Goal: Task Accomplishment & Management: Manage account settings

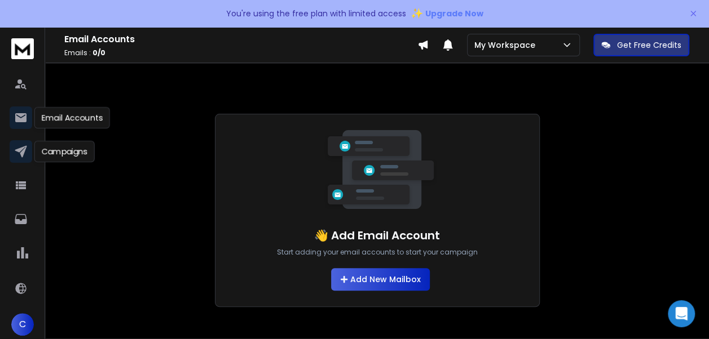
click at [24, 156] on icon at bounding box center [21, 152] width 14 height 14
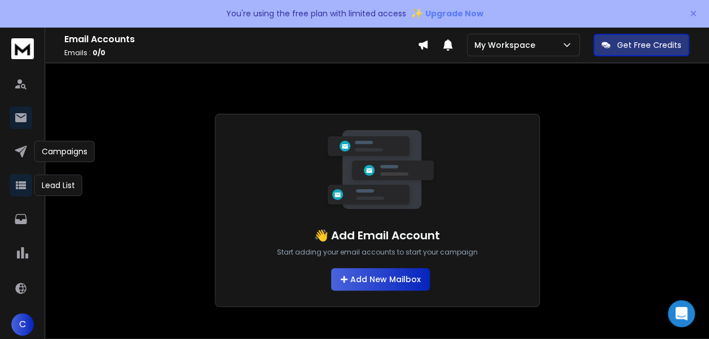
click at [19, 187] on icon at bounding box center [21, 186] width 10 height 8
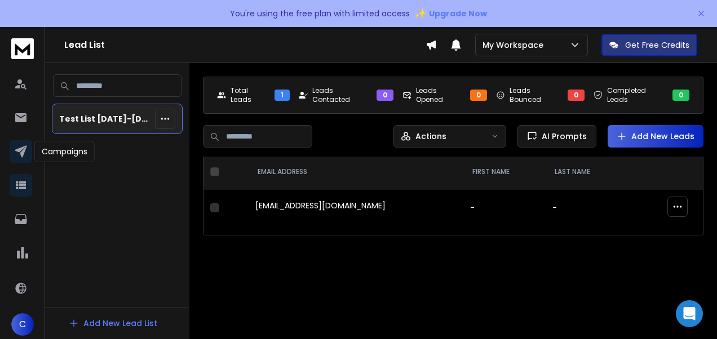
click at [21, 143] on link at bounding box center [21, 151] width 23 height 23
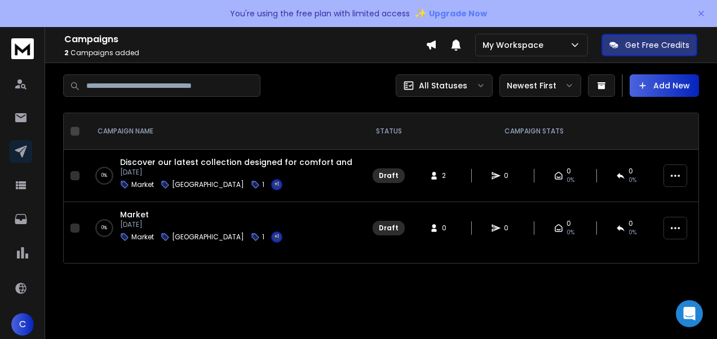
click at [255, 170] on p "[DATE]" at bounding box center [237, 172] width 235 height 9
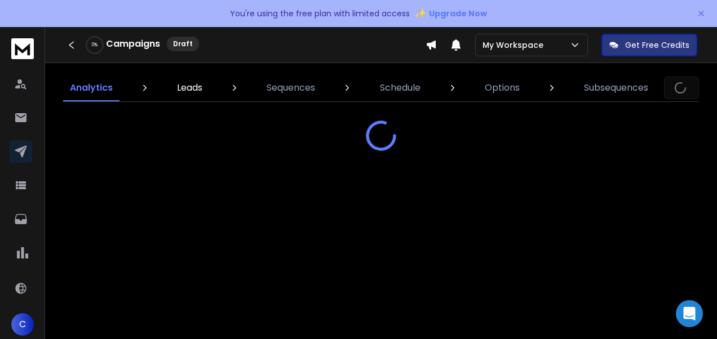
click at [194, 91] on p "Leads" at bounding box center [189, 88] width 25 height 14
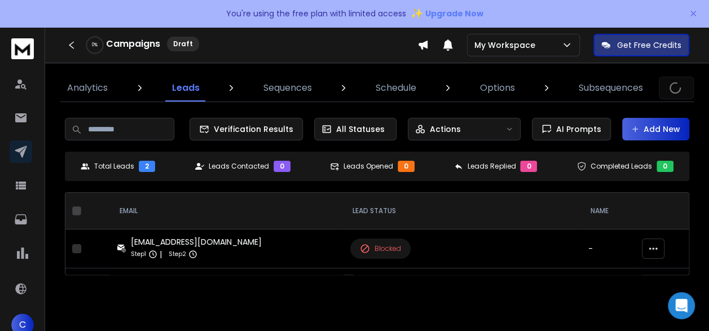
click at [648, 252] on icon "button" at bounding box center [653, 249] width 10 height 10
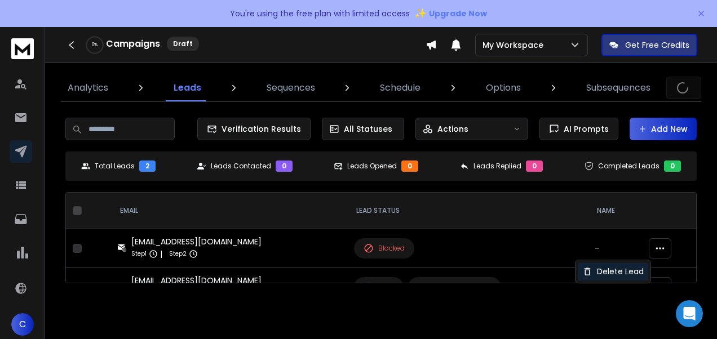
click at [164, 237] on div "[EMAIL_ADDRESS][DOMAIN_NAME]" at bounding box center [196, 241] width 130 height 11
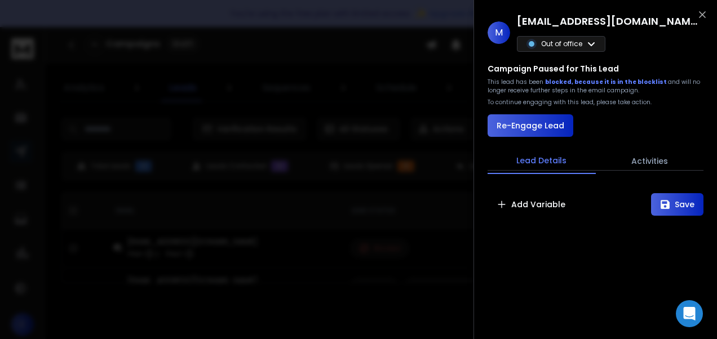
click at [648, 162] on button "Activities" at bounding box center [650, 161] width 108 height 25
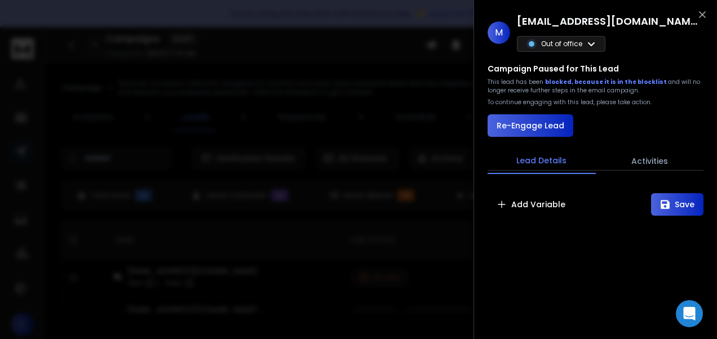
click at [531, 160] on button "Lead Details" at bounding box center [542, 161] width 108 height 26
click at [702, 14] on icon "button" at bounding box center [702, 14] width 11 height 11
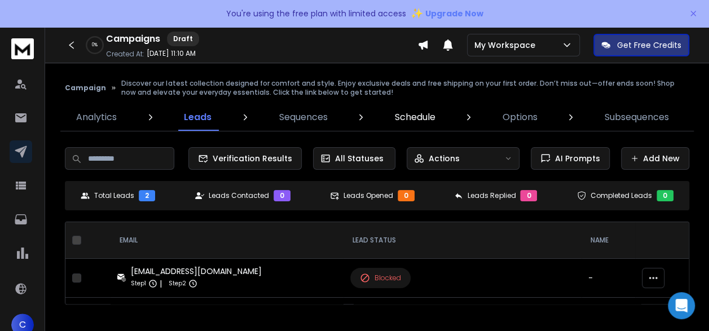
click at [407, 119] on p "Schedule" at bounding box center [414, 117] width 41 height 14
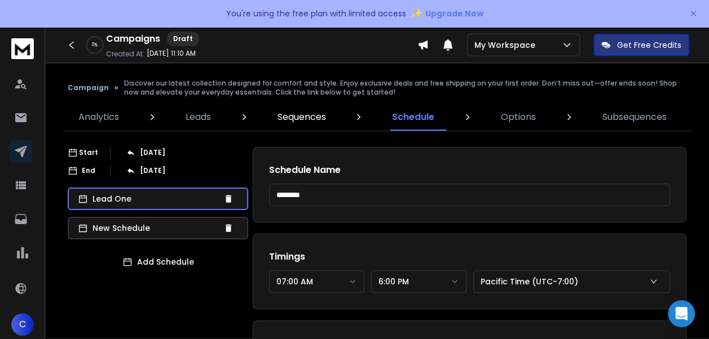
click at [331, 124] on link "Sequences" at bounding box center [302, 117] width 62 height 27
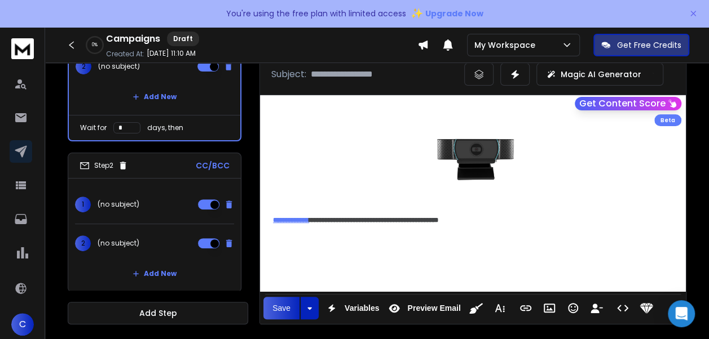
scroll to position [95, 0]
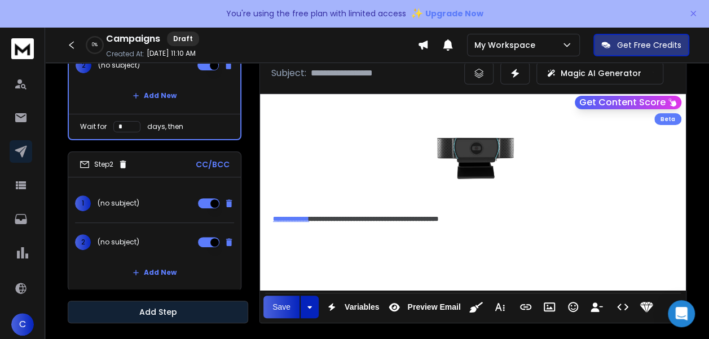
click at [158, 310] on button "Add Step" at bounding box center [158, 312] width 180 height 23
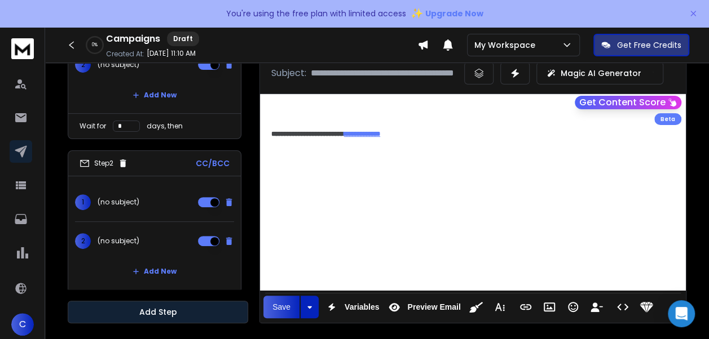
click at [161, 308] on button "Add Step" at bounding box center [158, 312] width 180 height 23
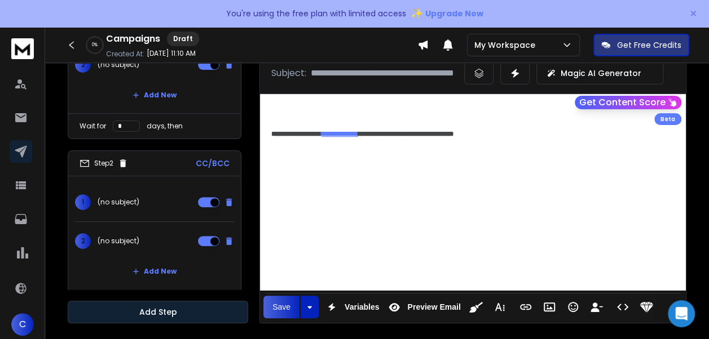
click at [161, 308] on button "Add Step" at bounding box center [158, 312] width 180 height 23
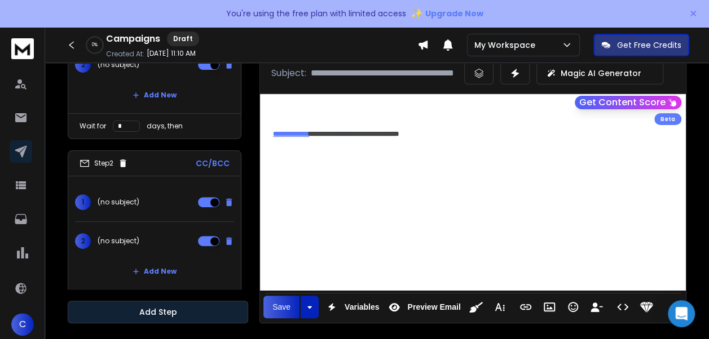
click at [161, 308] on button "Add Step" at bounding box center [158, 312] width 180 height 23
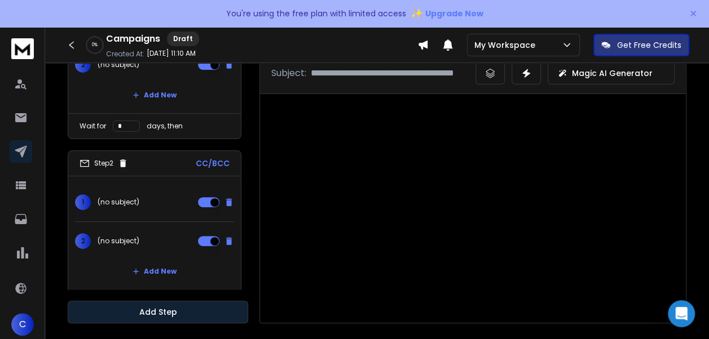
click at [161, 308] on button "Add Step" at bounding box center [158, 312] width 180 height 23
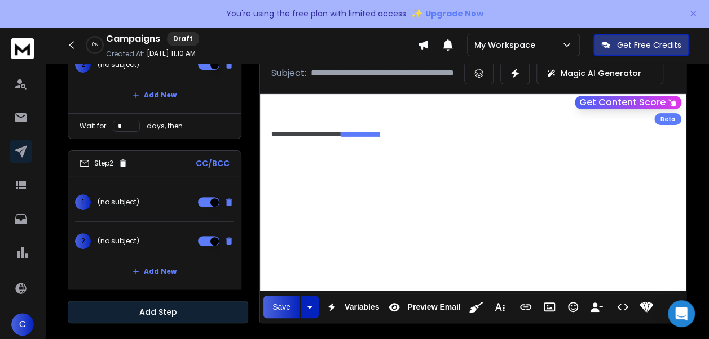
click at [161, 308] on button "Add Step" at bounding box center [158, 312] width 180 height 23
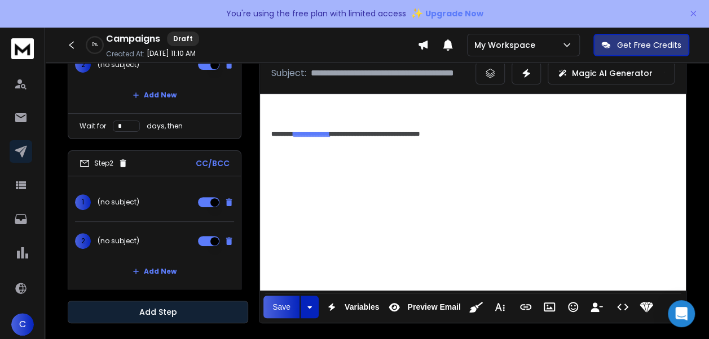
click at [161, 308] on button "Add Step" at bounding box center [158, 312] width 180 height 23
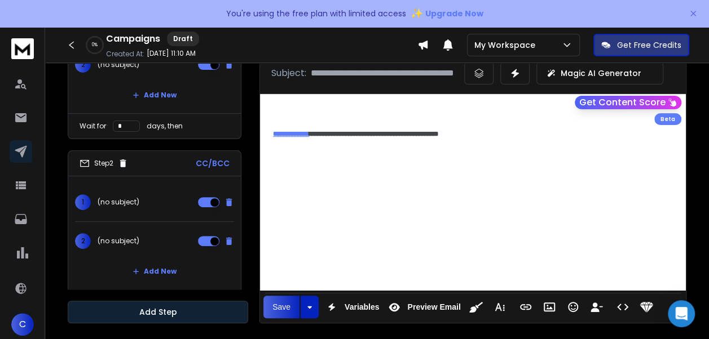
click at [161, 308] on button "Add Step" at bounding box center [158, 312] width 180 height 23
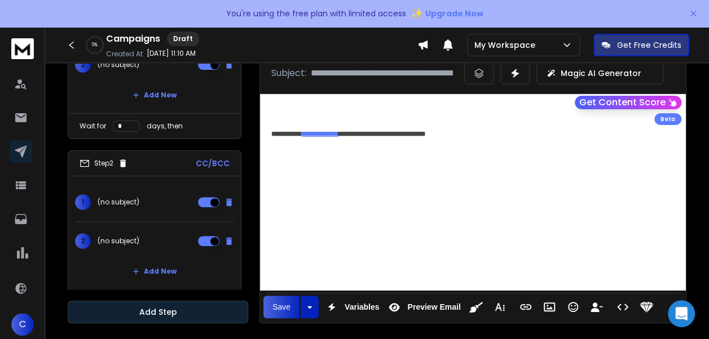
click at [161, 308] on button "Add Step" at bounding box center [158, 312] width 180 height 23
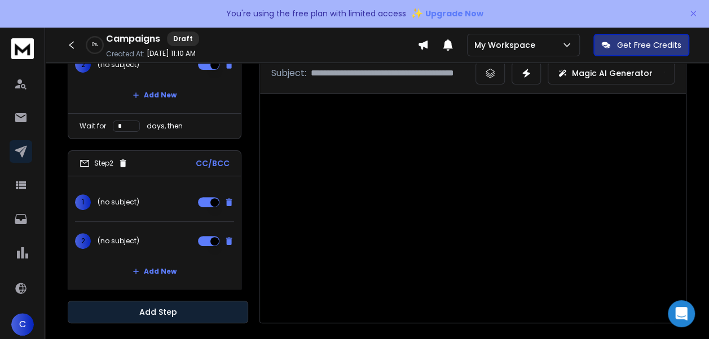
click at [161, 308] on button "Add Step" at bounding box center [158, 312] width 180 height 23
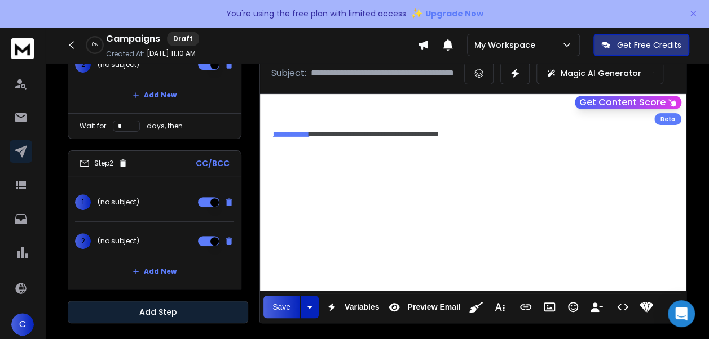
click at [161, 308] on button "Add Step" at bounding box center [158, 312] width 180 height 23
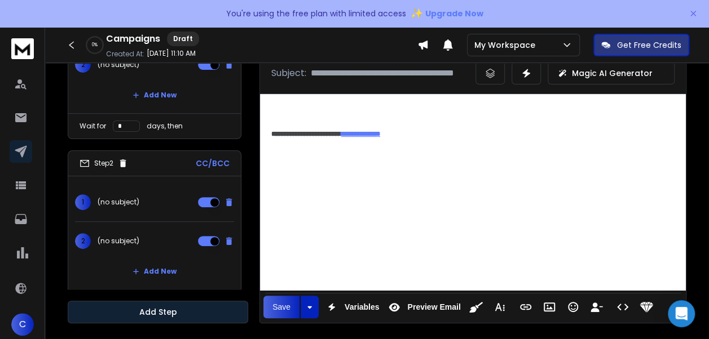
click at [161, 308] on button "Add Step" at bounding box center [158, 312] width 180 height 23
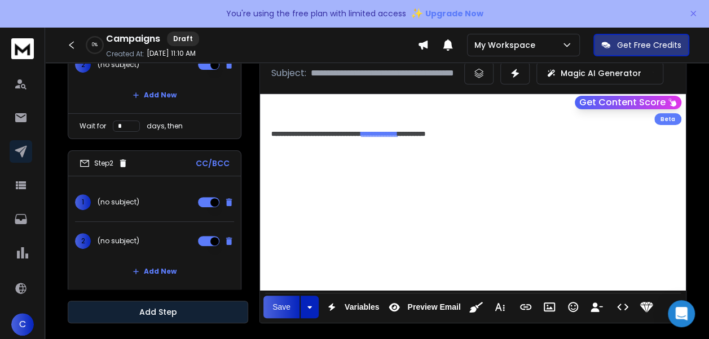
click at [161, 308] on button "Add Step" at bounding box center [158, 312] width 180 height 23
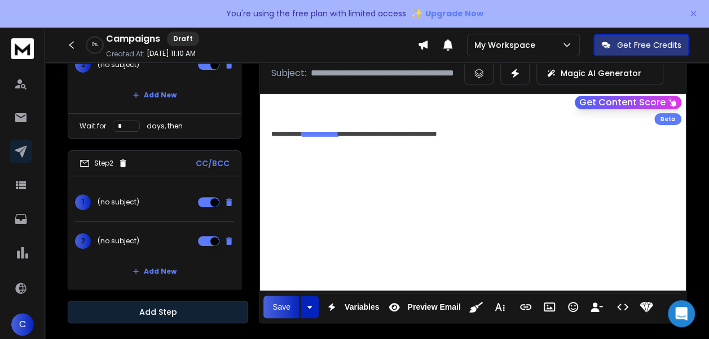
click at [161, 308] on button "Add Step" at bounding box center [158, 312] width 180 height 23
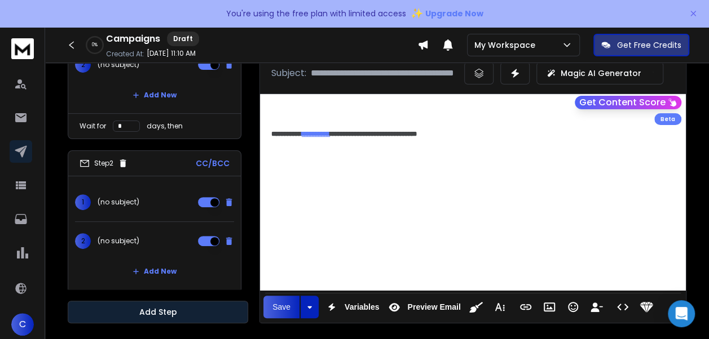
click at [161, 308] on button "Add Step" at bounding box center [158, 312] width 180 height 23
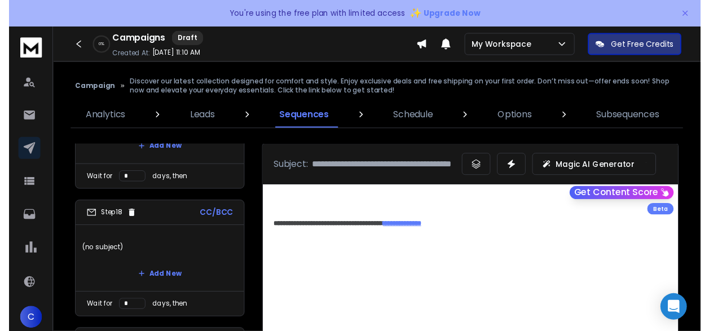
scroll to position [2368, 0]
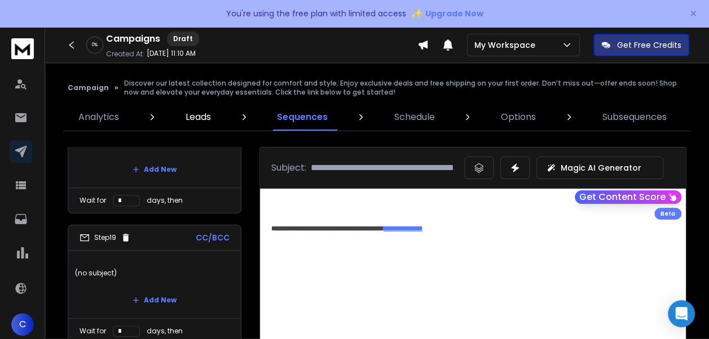
click at [197, 122] on p "Leads" at bounding box center [197, 117] width 25 height 14
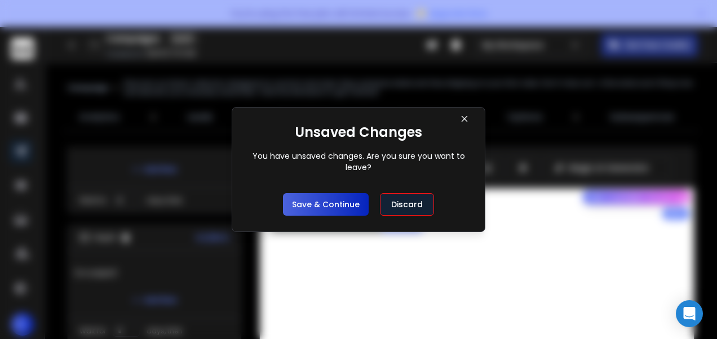
click at [336, 209] on button "Save & Continue" at bounding box center [326, 204] width 86 height 23
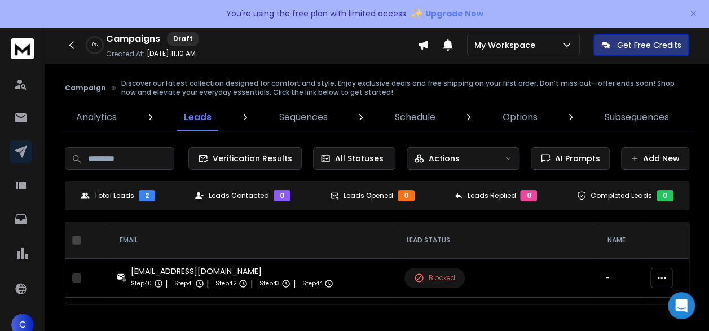
click at [310, 278] on p "Step 44" at bounding box center [312, 283] width 20 height 11
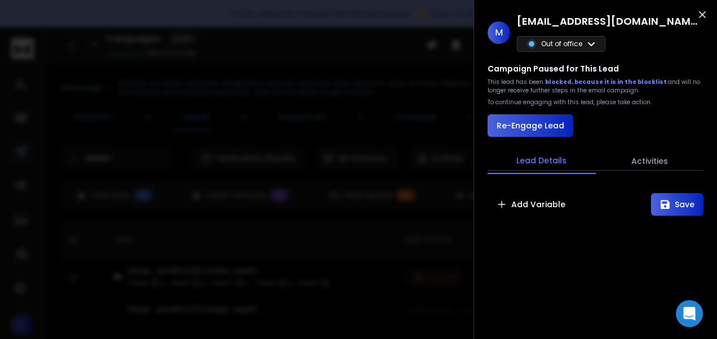
click at [703, 17] on icon "button" at bounding box center [702, 14] width 11 height 11
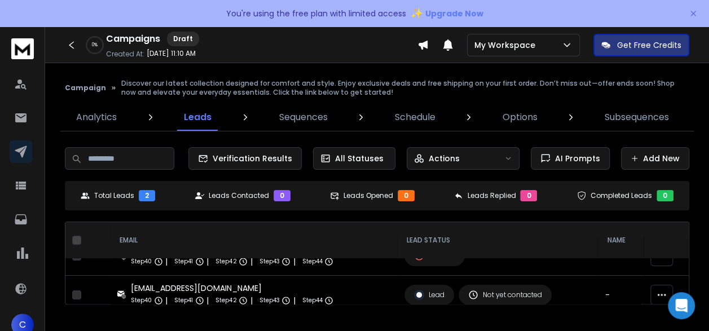
scroll to position [32, 0]
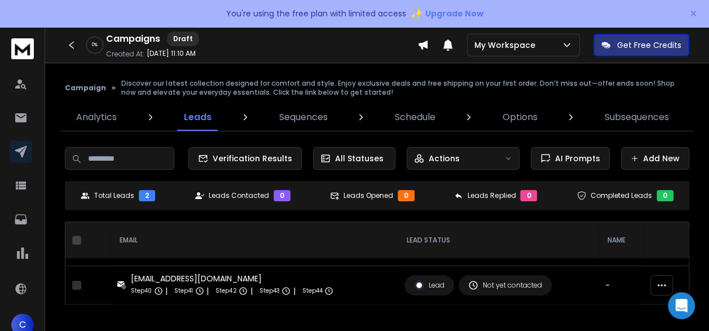
click at [152, 280] on div "[EMAIL_ADDRESS][DOMAIN_NAME]" at bounding box center [232, 278] width 202 height 11
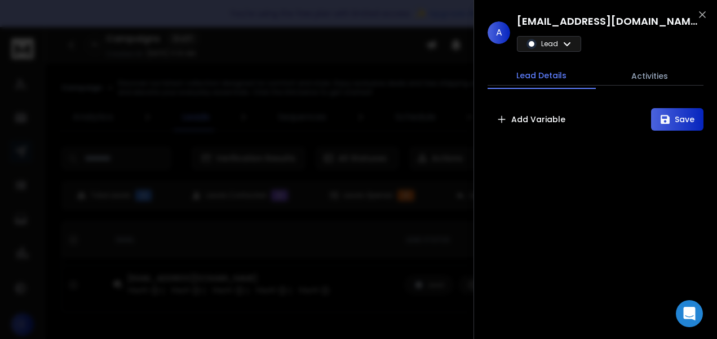
click at [653, 78] on button "Activities" at bounding box center [650, 76] width 108 height 25
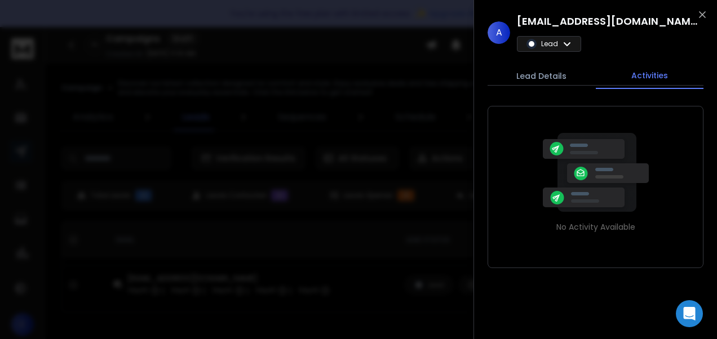
click at [546, 81] on button "Lead Details" at bounding box center [542, 76] width 108 height 25
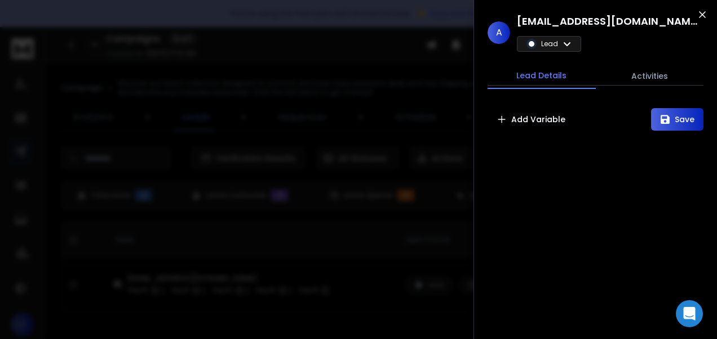
click at [700, 15] on icon "button" at bounding box center [702, 14] width 11 height 11
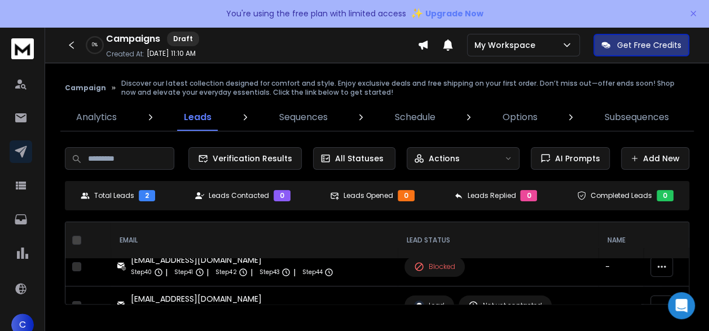
scroll to position [0, 0]
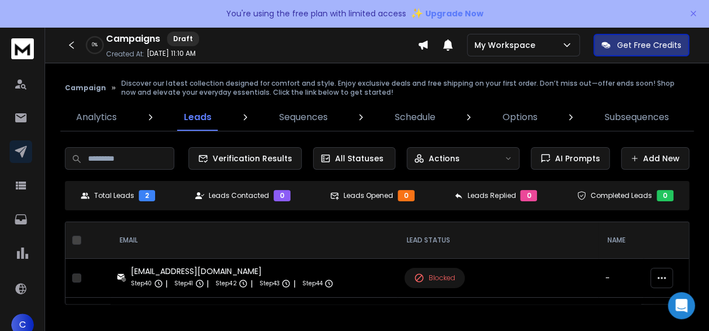
click at [157, 266] on div "[EMAIL_ADDRESS][DOMAIN_NAME]" at bounding box center [232, 271] width 202 height 11
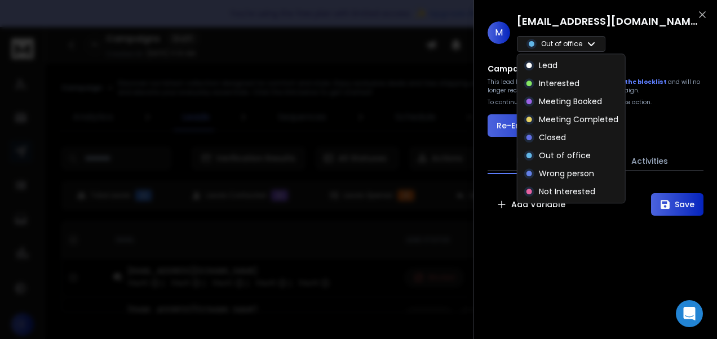
click at [592, 42] on body "You're using the free plan with limited access ✨ Upgrade Now Your warmest leads…" at bounding box center [354, 169] width 709 height 339
click at [571, 65] on div "Lead" at bounding box center [571, 65] width 103 height 18
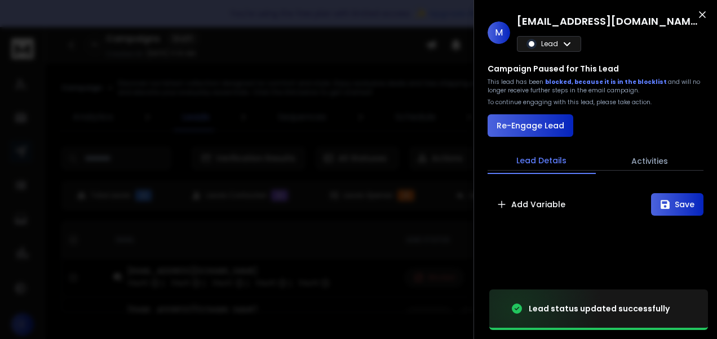
click at [702, 15] on icon "button" at bounding box center [703, 15] width 6 height 6
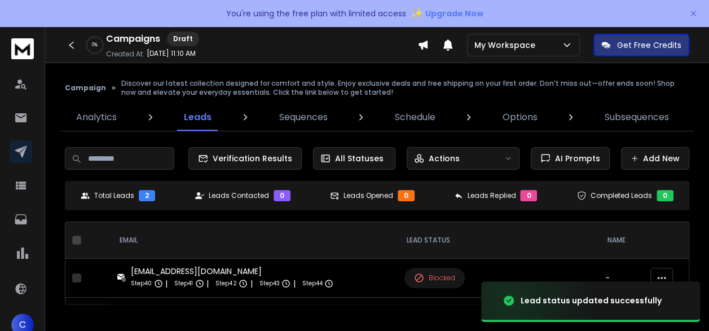
scroll to position [32, 0]
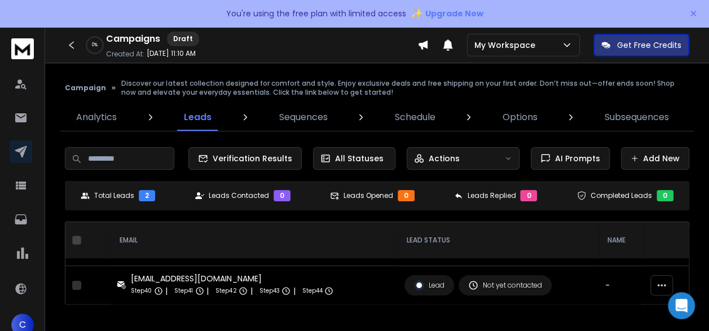
click at [156, 282] on div "[EMAIL_ADDRESS][DOMAIN_NAME]" at bounding box center [232, 278] width 202 height 11
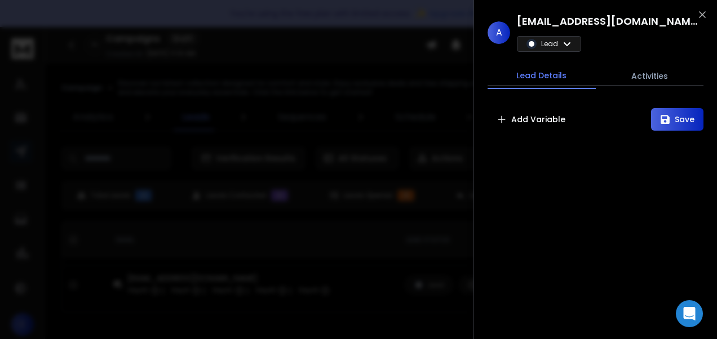
click at [156, 282] on div at bounding box center [358, 169] width 717 height 339
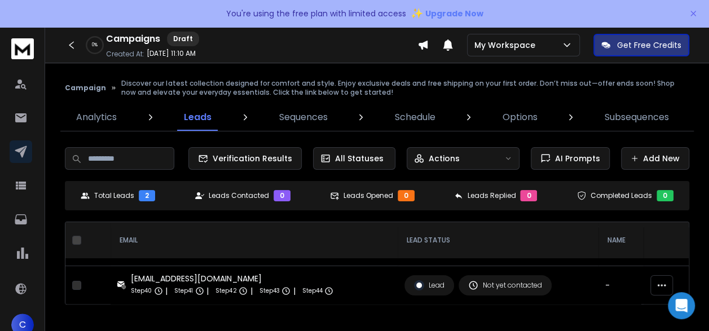
click at [156, 282] on div "[EMAIL_ADDRESS][DOMAIN_NAME]" at bounding box center [232, 278] width 202 height 11
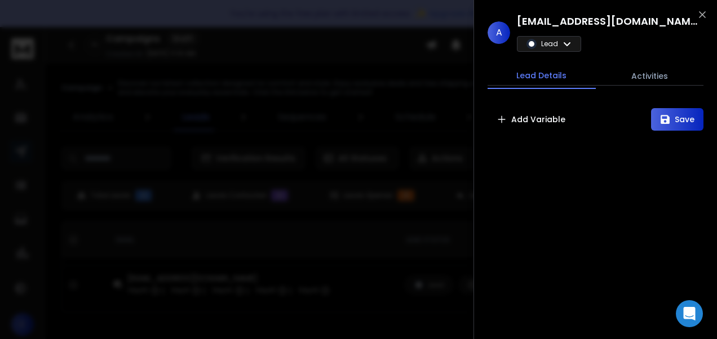
click at [156, 282] on div at bounding box center [358, 169] width 717 height 339
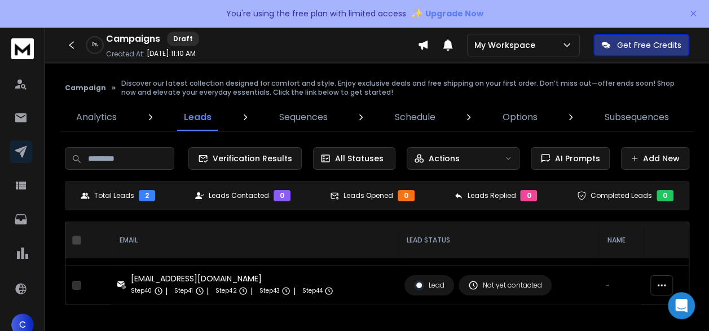
click at [147, 279] on div "[EMAIL_ADDRESS][DOMAIN_NAME]" at bounding box center [232, 278] width 202 height 11
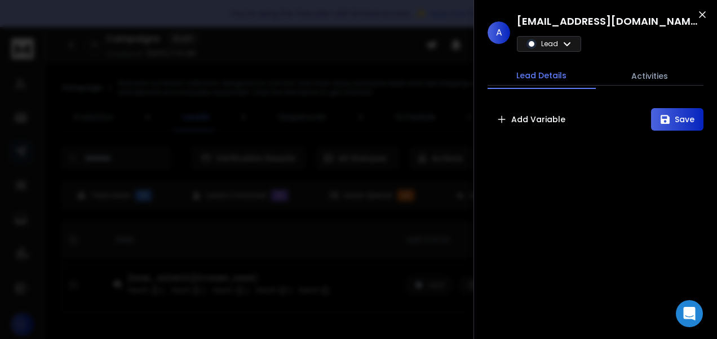
click at [701, 15] on icon "button" at bounding box center [702, 14] width 11 height 11
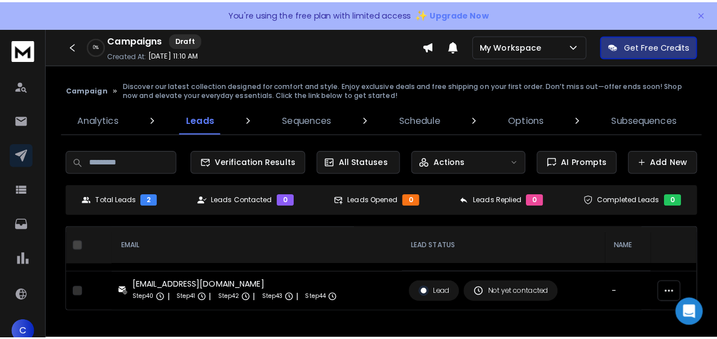
scroll to position [32, 0]
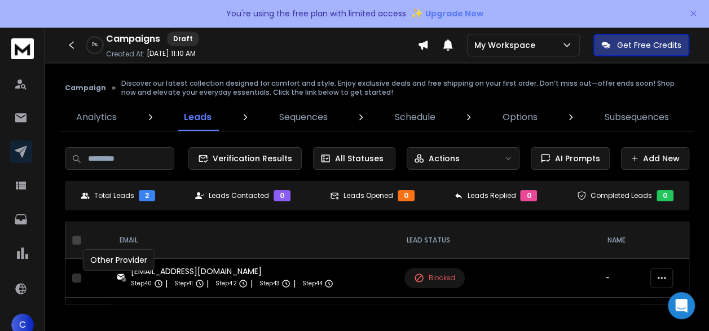
click at [142, 272] on div "[EMAIL_ADDRESS][DOMAIN_NAME]" at bounding box center [232, 271] width 202 height 11
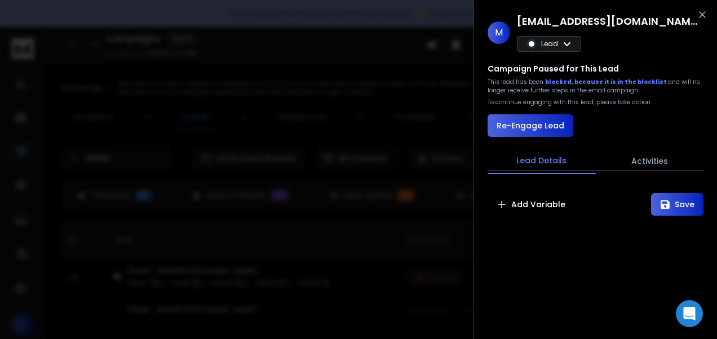
click at [649, 158] on button "Activities" at bounding box center [650, 161] width 108 height 25
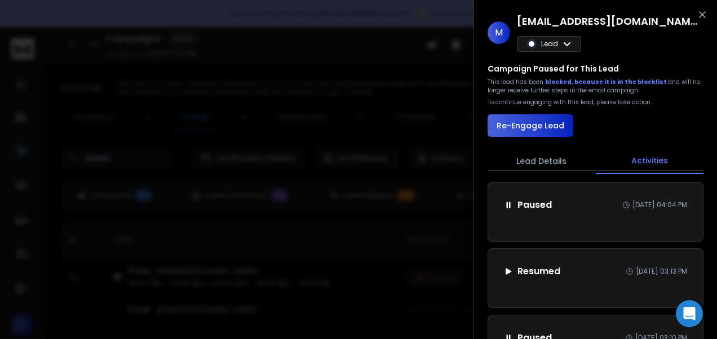
scroll to position [47, 0]
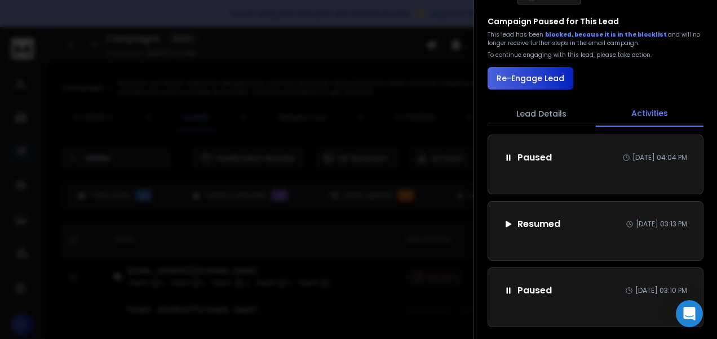
click at [530, 215] on div "Resumed [DATE] 03:13 PM" at bounding box center [596, 231] width 216 height 60
click at [393, 238] on div at bounding box center [358, 169] width 717 height 339
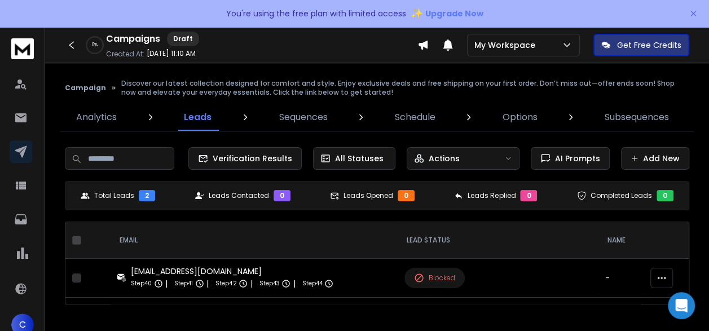
click at [443, 277] on div "Blocked" at bounding box center [434, 278] width 41 height 10
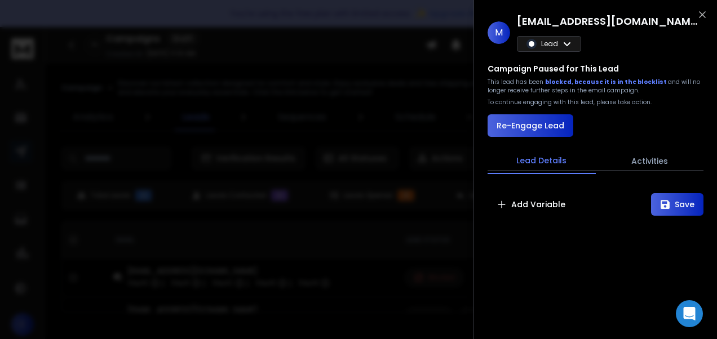
click at [644, 161] on button "Activities" at bounding box center [650, 161] width 108 height 25
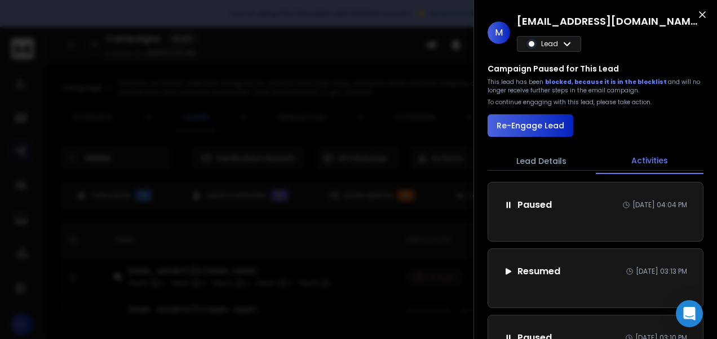
click at [700, 12] on icon "button" at bounding box center [702, 14] width 11 height 11
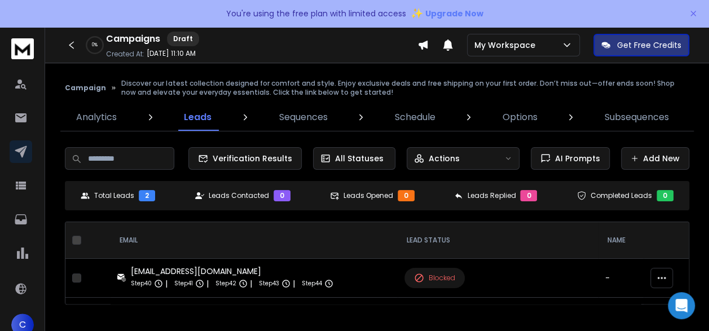
click at [657, 275] on icon "button" at bounding box center [661, 278] width 10 height 10
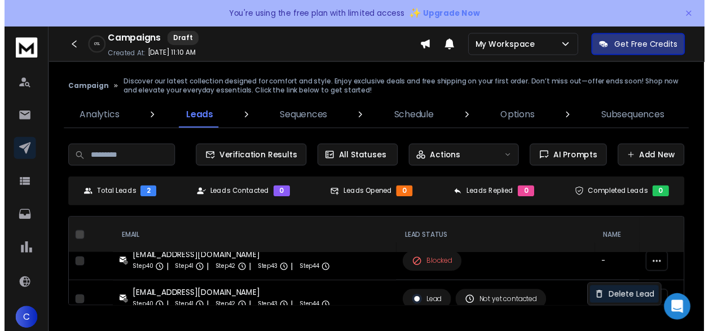
scroll to position [0, 0]
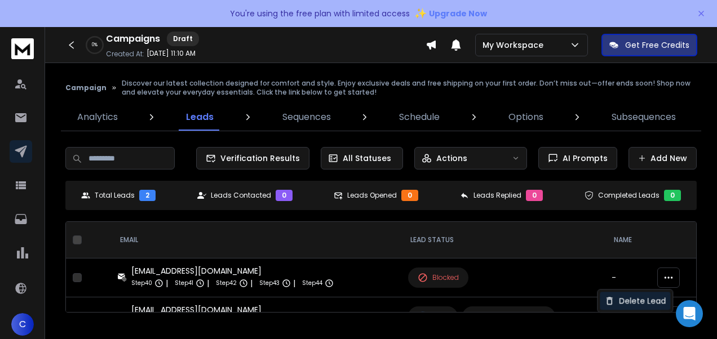
click at [166, 272] on div "[EMAIL_ADDRESS][DOMAIN_NAME]" at bounding box center [232, 271] width 202 height 11
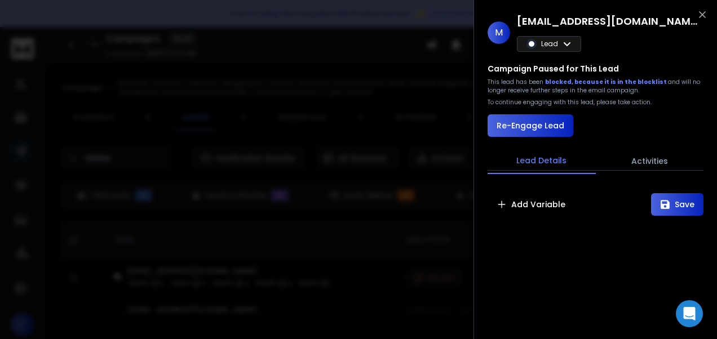
click at [555, 46] on body "You're using the free plan with limited access ✨ Upgrade Now Your warmest leads…" at bounding box center [354, 169] width 709 height 339
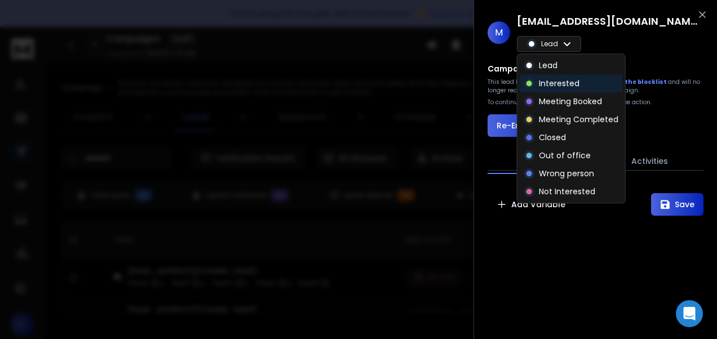
click at [551, 80] on p "Interested" at bounding box center [559, 83] width 41 height 11
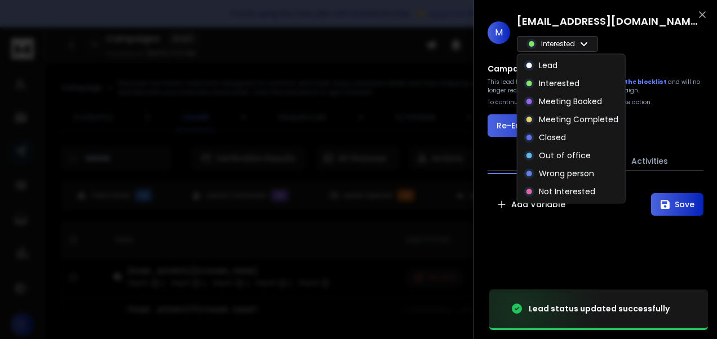
click at [567, 43] on body "You're using the free plan with limited access ✨ Upgrade Now Your warmest leads…" at bounding box center [354, 169] width 709 height 339
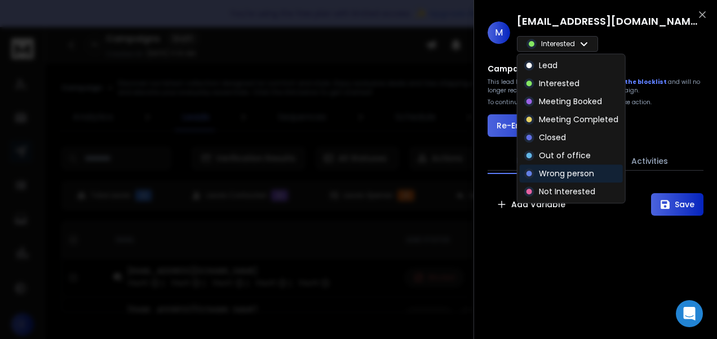
click at [574, 172] on p "Wrong person" at bounding box center [566, 173] width 55 height 11
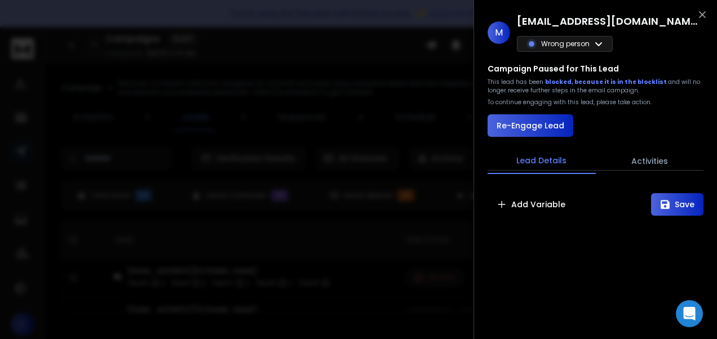
click at [584, 53] on div "M [EMAIL_ADDRESS][DOMAIN_NAME] Wrong person Campaign Paused for This Lead This …" at bounding box center [596, 115] width 216 height 202
click at [587, 46] on body "You're using the free plan with limited access ✨ Upgrade Now Your warmest leads…" at bounding box center [354, 169] width 709 height 339
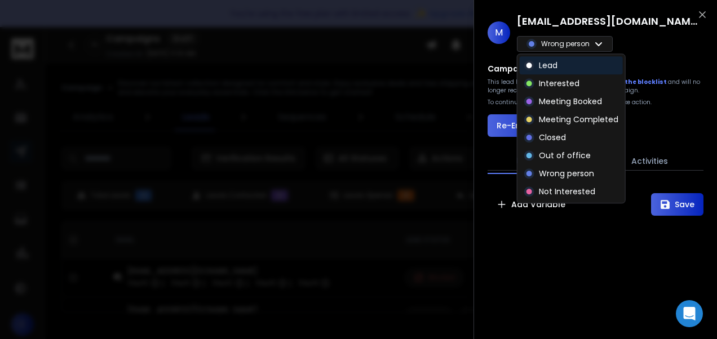
click at [567, 65] on div "Lead" at bounding box center [571, 65] width 103 height 18
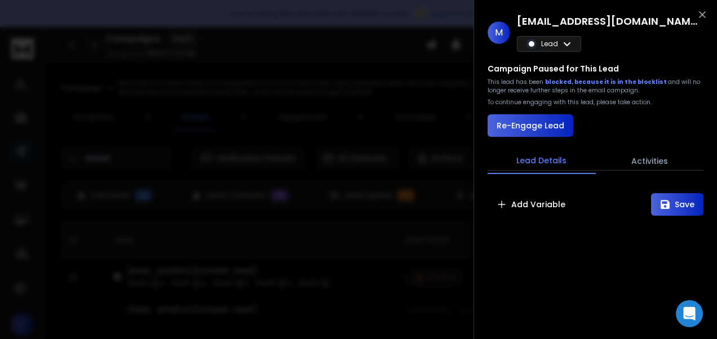
click at [697, 15] on icon "button" at bounding box center [702, 14] width 11 height 11
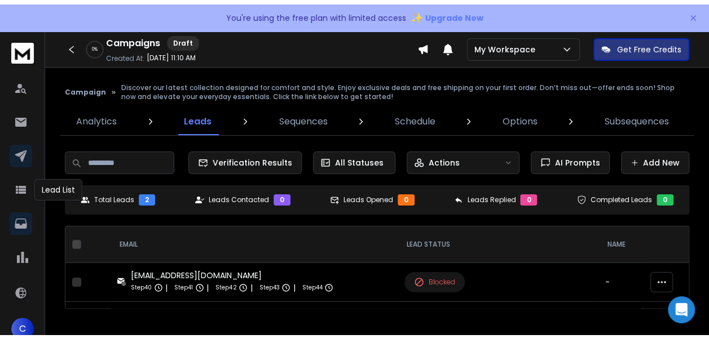
scroll to position [8, 0]
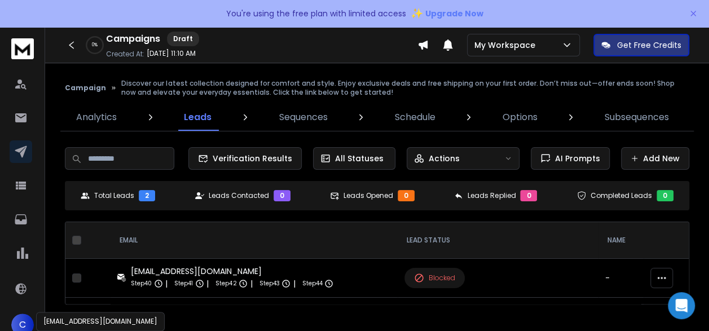
click at [26, 322] on span "C" at bounding box center [22, 324] width 23 height 23
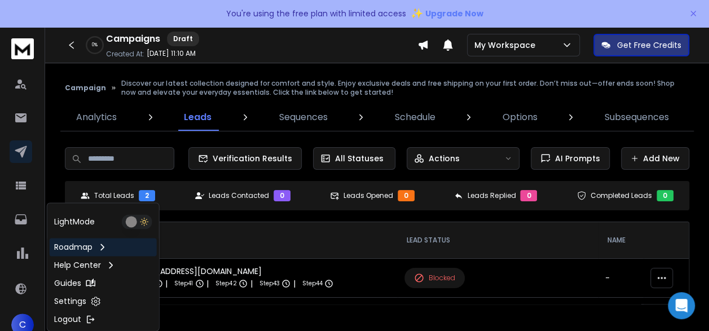
click at [141, 218] on icon at bounding box center [144, 221] width 9 height 9
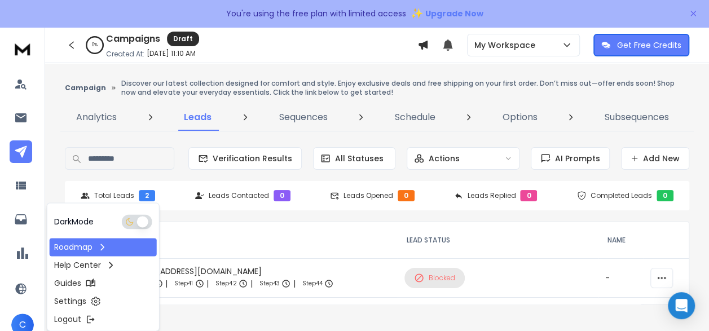
click at [141, 218] on button "button" at bounding box center [137, 221] width 30 height 15
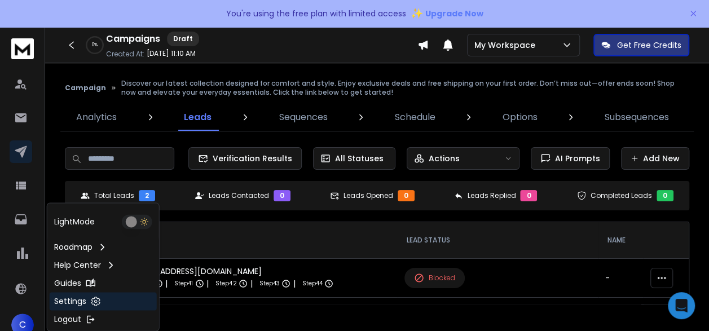
click at [93, 298] on icon at bounding box center [96, 301] width 10 height 10
